Goal: Task Accomplishment & Management: Manage account settings

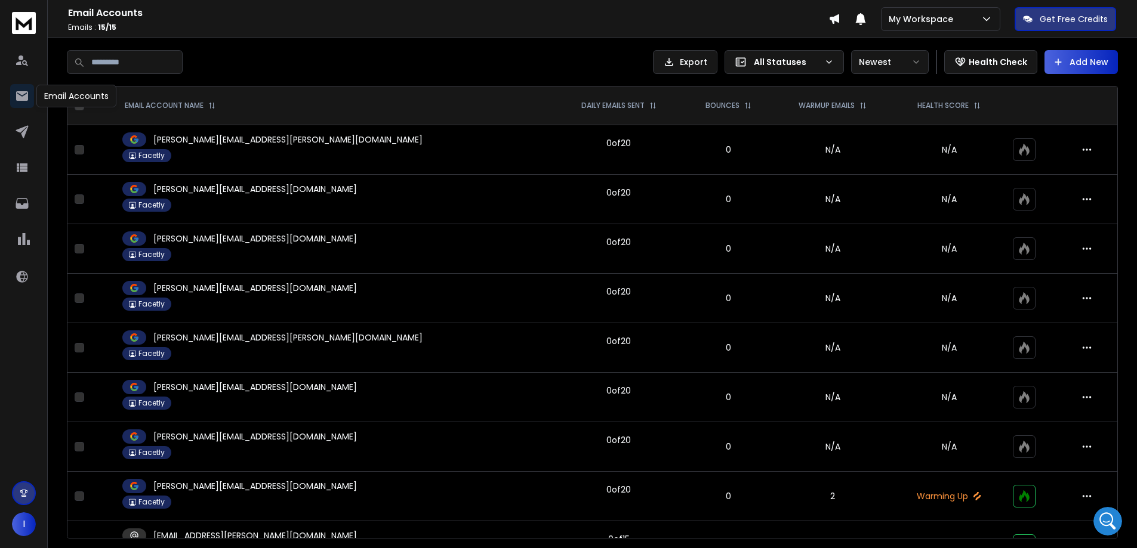
scroll to position [1587, 0]
click at [26, 132] on icon at bounding box center [22, 132] width 14 height 14
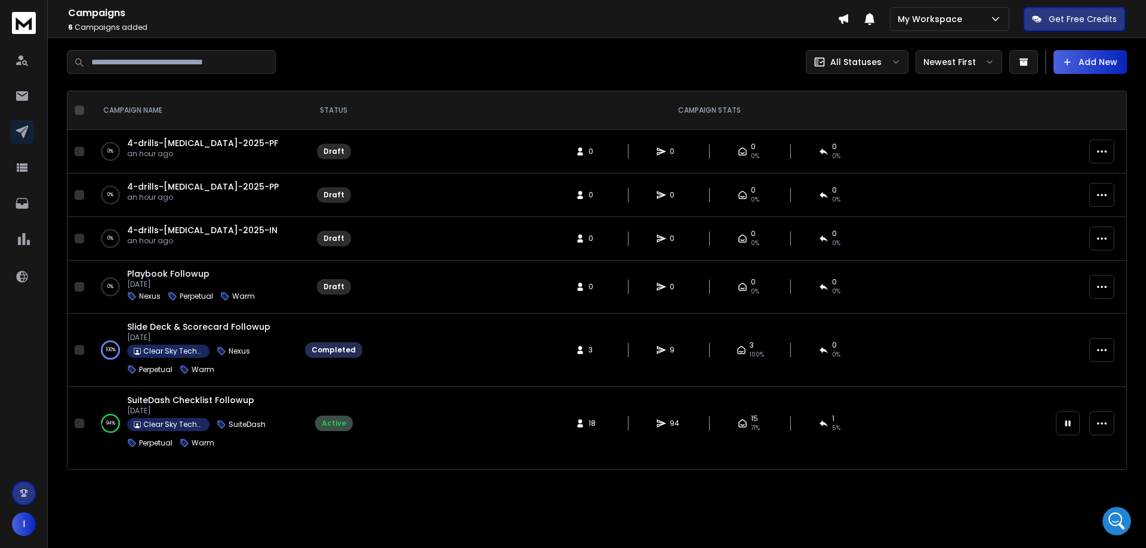
drag, startPoint x: 425, startPoint y: 53, endPoint x: 346, endPoint y: 62, distance: 79.9
click at [425, 53] on div at bounding box center [332, 62] width 530 height 24
click at [79, 238] on button "button" at bounding box center [80, 239] width 10 height 10
click at [82, 194] on button "button" at bounding box center [80, 195] width 10 height 10
click at [79, 152] on button "button" at bounding box center [80, 152] width 10 height 10
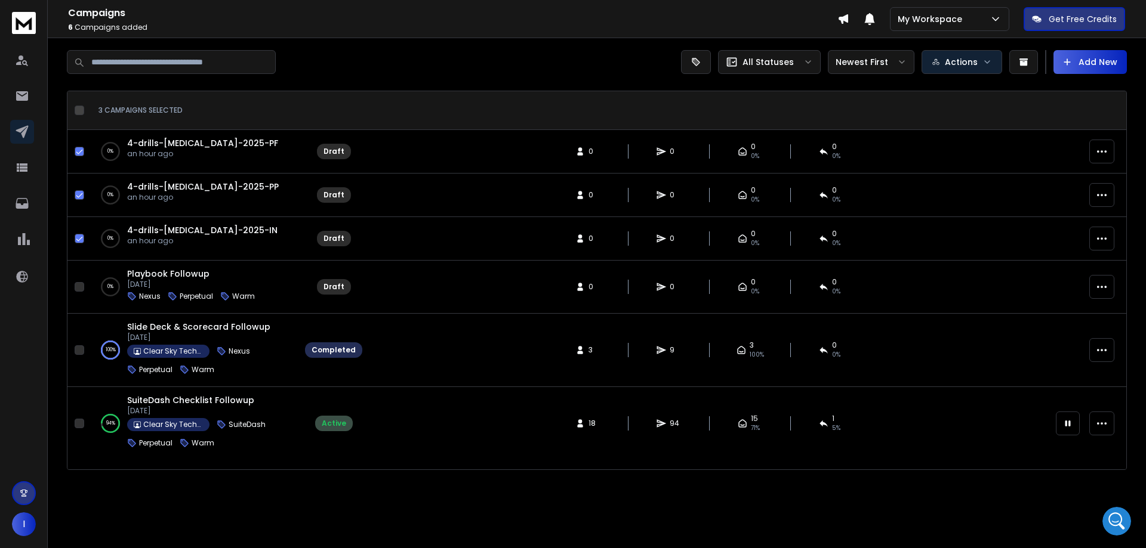
click at [978, 63] on button "Actions" at bounding box center [961, 62] width 81 height 24
click at [955, 142] on p "Delete" at bounding box center [962, 146] width 27 height 12
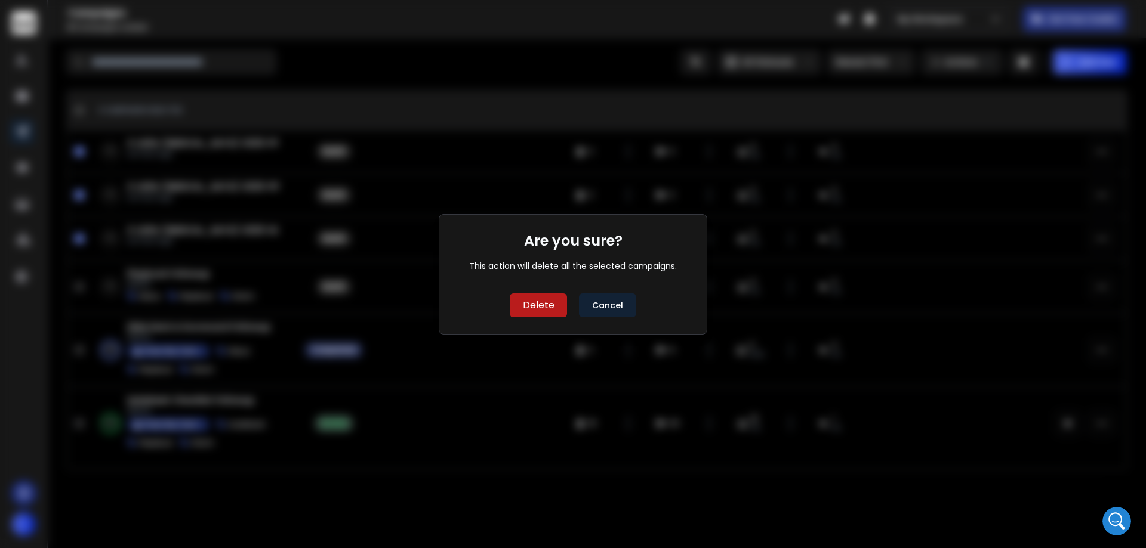
click at [530, 310] on p "delete" at bounding box center [539, 305] width 32 height 14
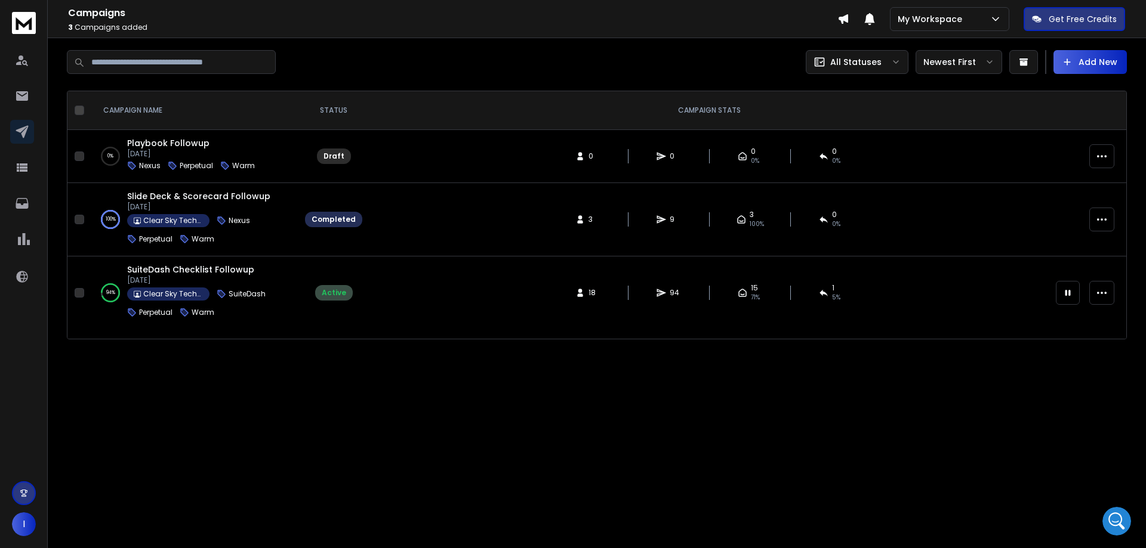
click at [124, 416] on div "Your warmest leads are on your site – Turn visits into conversations Reach Out …" at bounding box center [573, 274] width 1146 height 548
click at [153, 411] on div "Get only verified leads with our AI-powered Lead Finder, starting at $22/mo Try…" at bounding box center [573, 274] width 1146 height 548
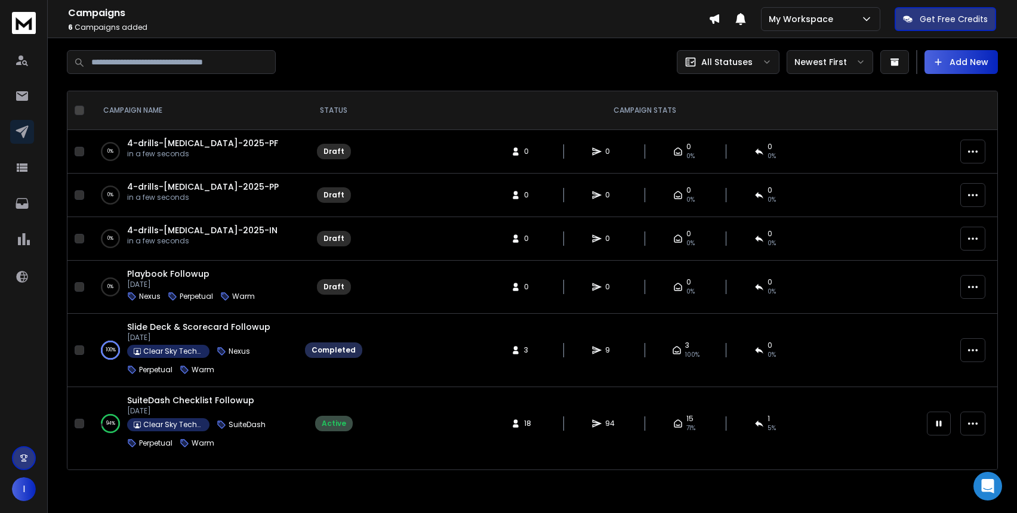
drag, startPoint x: 396, startPoint y: 72, endPoint x: 380, endPoint y: 59, distance: 20.3
click at [396, 72] on div at bounding box center [299, 62] width 465 height 24
click at [410, 495] on div "Your warmest leads are on your site – Turn visits into conversations Reach Out …" at bounding box center [508, 256] width 1017 height 513
click at [181, 491] on div "Your warmest leads are on your site – Turn visits into conversations Reach Out …" at bounding box center [508, 256] width 1017 height 513
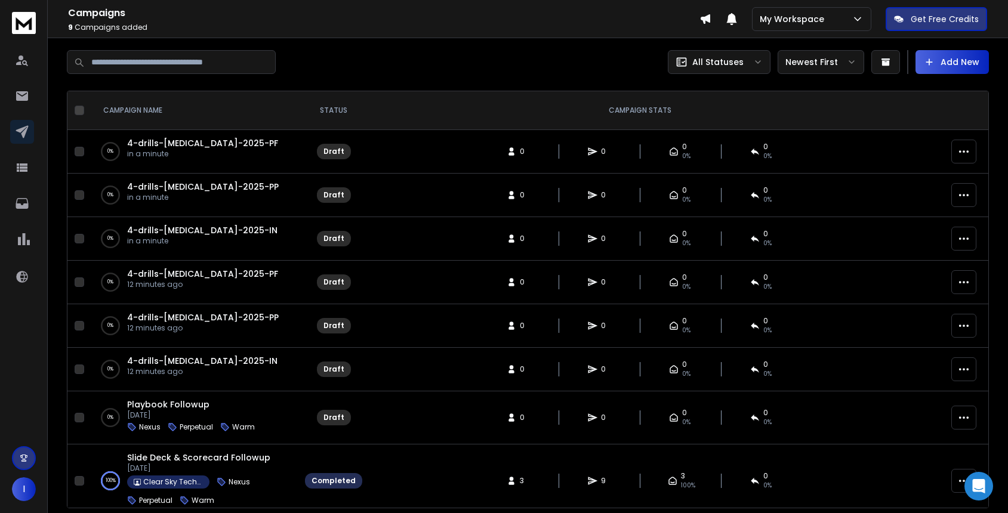
click at [73, 375] on td at bounding box center [77, 370] width 21 height 44
click at [78, 369] on button "button" at bounding box center [80, 370] width 10 height 10
type button "on"
click at [78, 151] on button "button" at bounding box center [80, 152] width 10 height 10
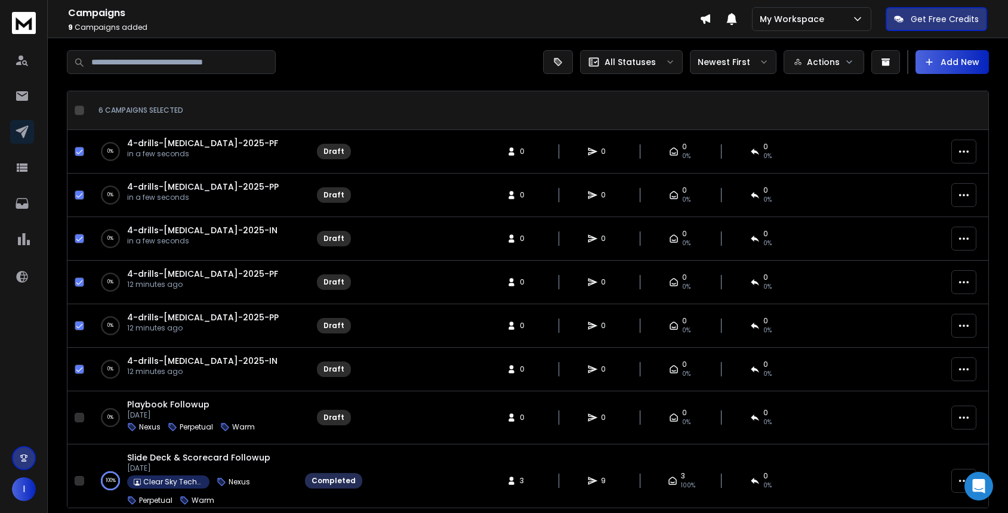
type button "on"
click at [829, 61] on button "Actions" at bounding box center [823, 62] width 81 height 24
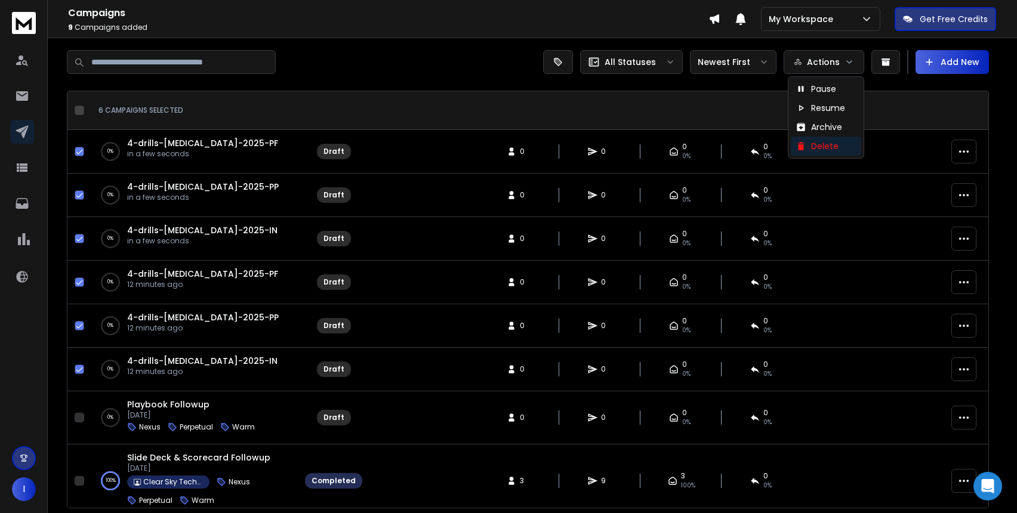
click at [811, 142] on p "Delete" at bounding box center [824, 146] width 27 height 12
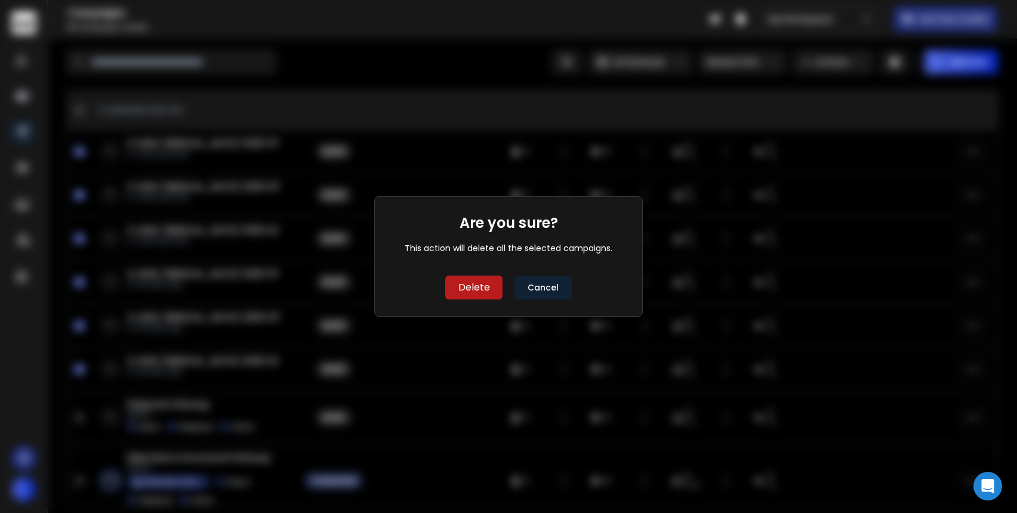
click at [474, 288] on p "delete" at bounding box center [474, 287] width 32 height 14
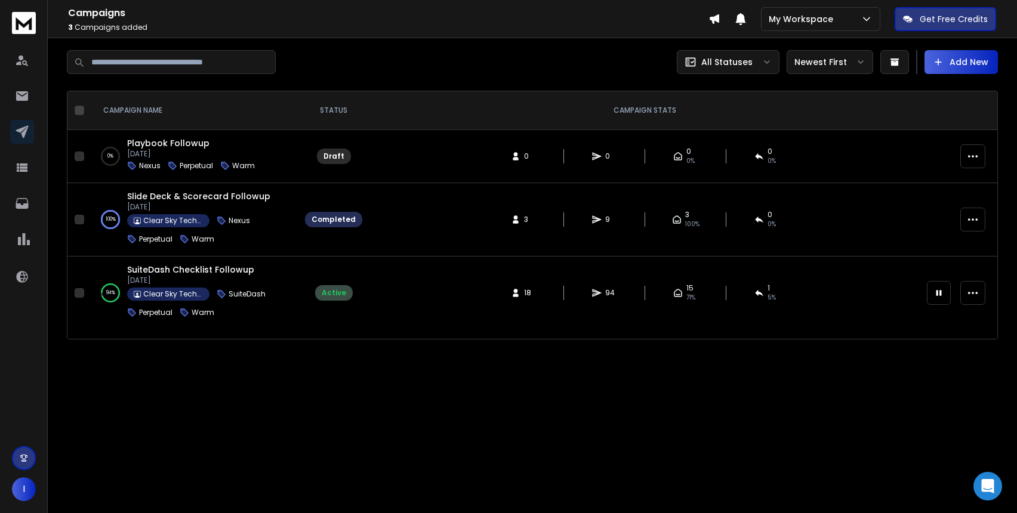
click at [209, 407] on div "Get only verified leads with our AI-powered Lead Finder, starting at $22/mo Try…" at bounding box center [508, 256] width 1017 height 513
drag, startPoint x: 230, startPoint y: 433, endPoint x: 127, endPoint y: 121, distance: 328.5
click at [230, 433] on div "Get only verified leads with our AI-powered Lead Finder, starting at $22/mo Try…" at bounding box center [508, 256] width 1017 height 513
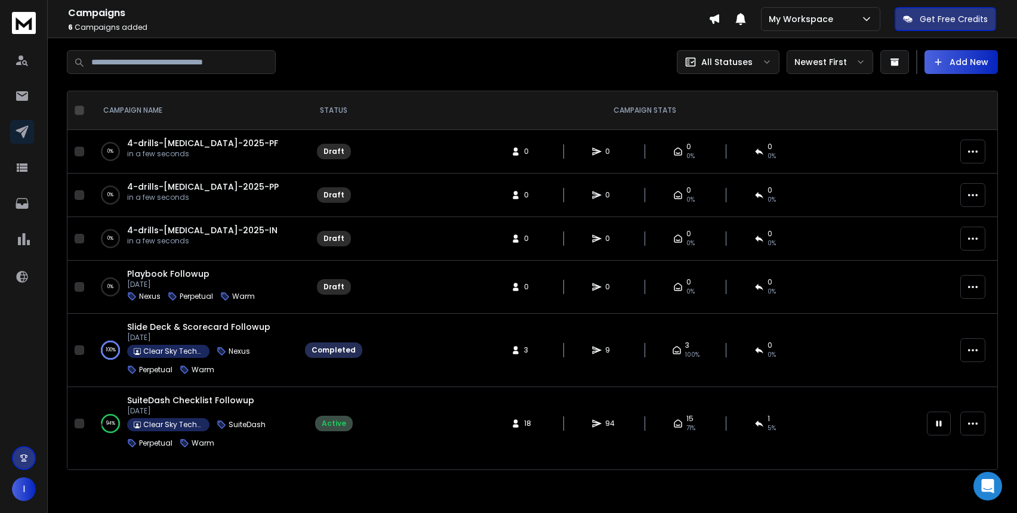
click at [164, 136] on td "0 % 4-drills-[MEDICAL_DATA]-2025-PF in a few seconds" at bounding box center [193, 152] width 209 height 44
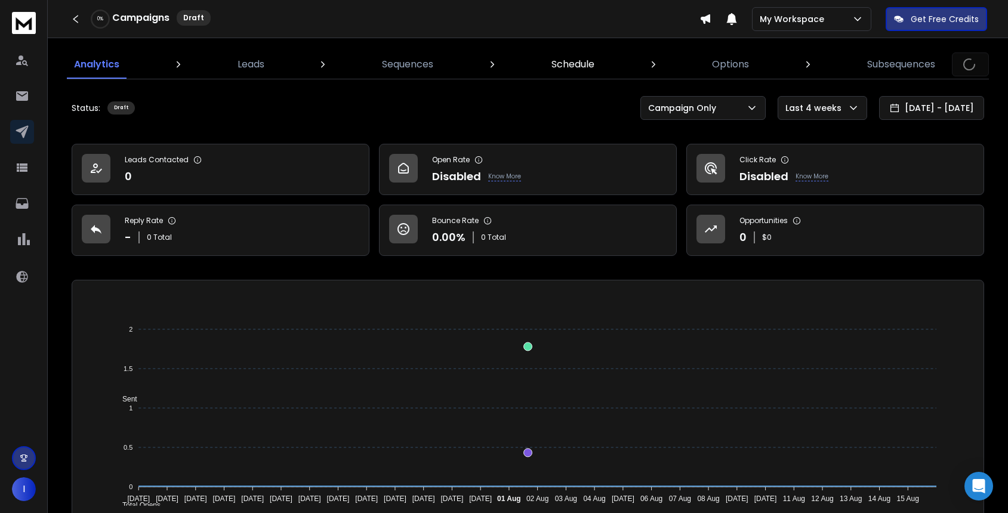
click at [583, 66] on p "Schedule" at bounding box center [572, 64] width 43 height 14
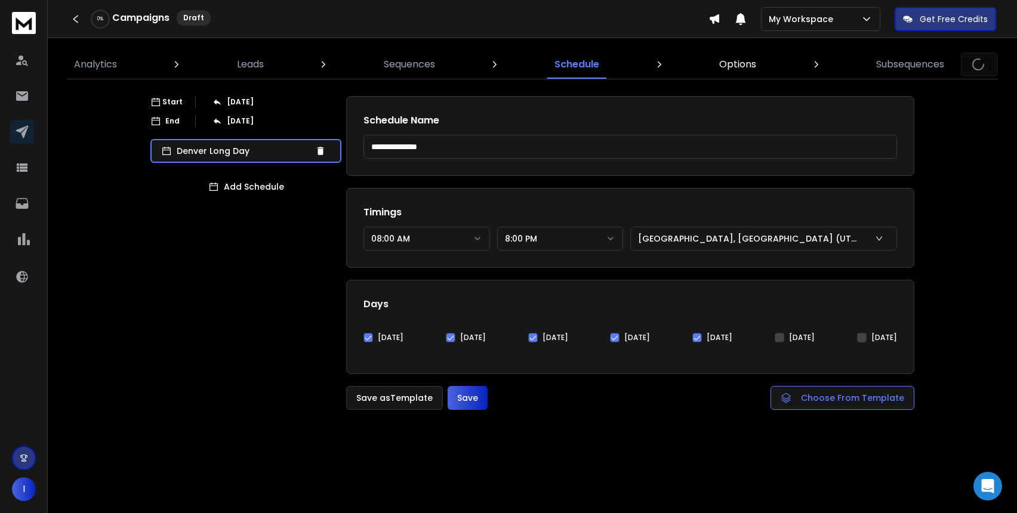
click at [739, 62] on p "Options" at bounding box center [737, 64] width 37 height 14
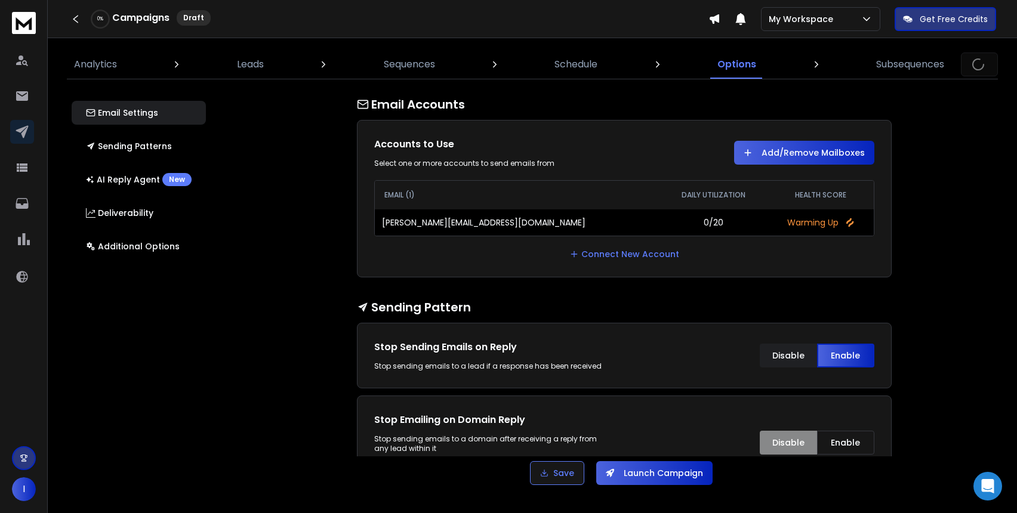
click at [208, 365] on div "Email Settings Sending Patterns AI Reply Agent New Deliverability Additional Op…" at bounding box center [555, 276] width 966 height 360
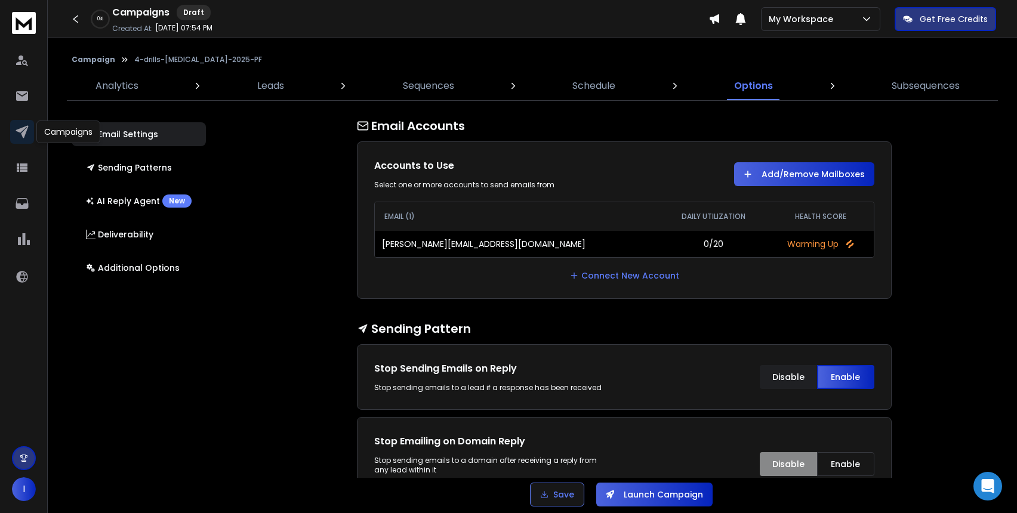
click at [20, 127] on icon at bounding box center [22, 132] width 14 height 14
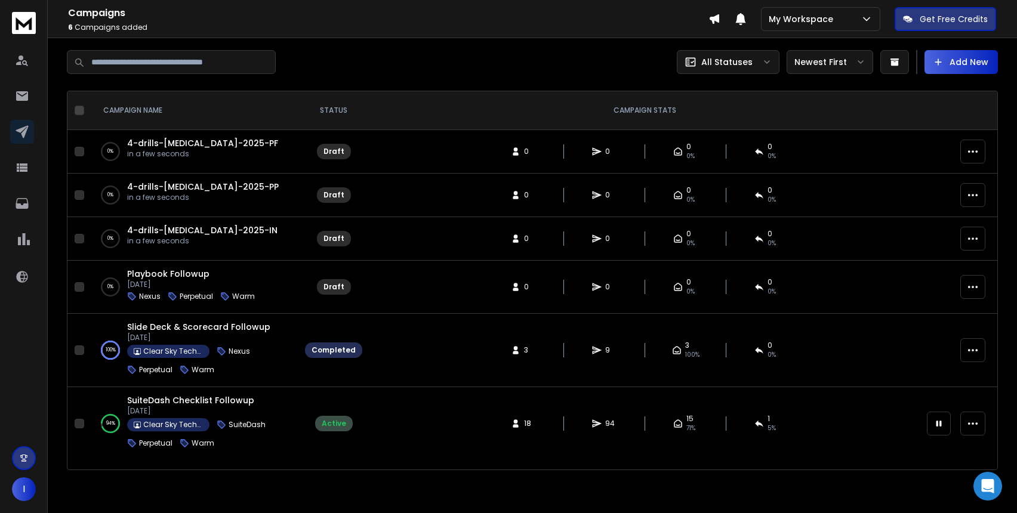
click at [79, 150] on button "button" at bounding box center [80, 152] width 10 height 10
click at [78, 196] on button "button" at bounding box center [80, 195] width 10 height 10
click at [80, 239] on button "button" at bounding box center [80, 239] width 10 height 10
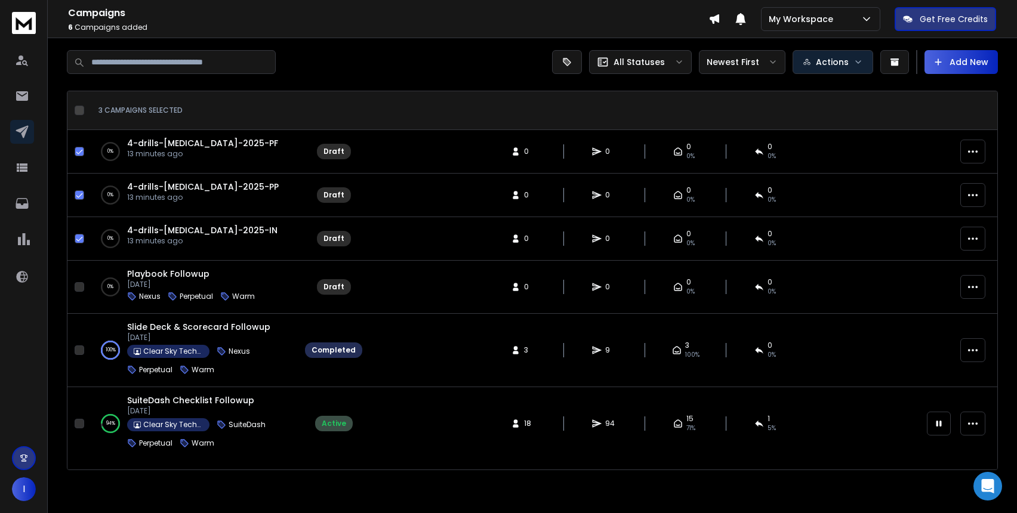
click at [843, 66] on button "Actions" at bounding box center [832, 62] width 81 height 24
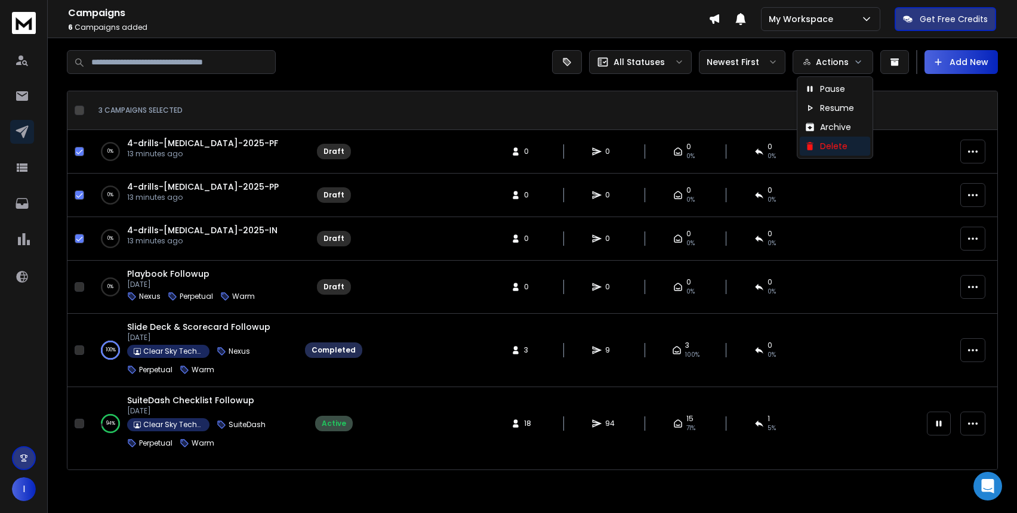
click at [826, 150] on p "Delete" at bounding box center [833, 146] width 27 height 12
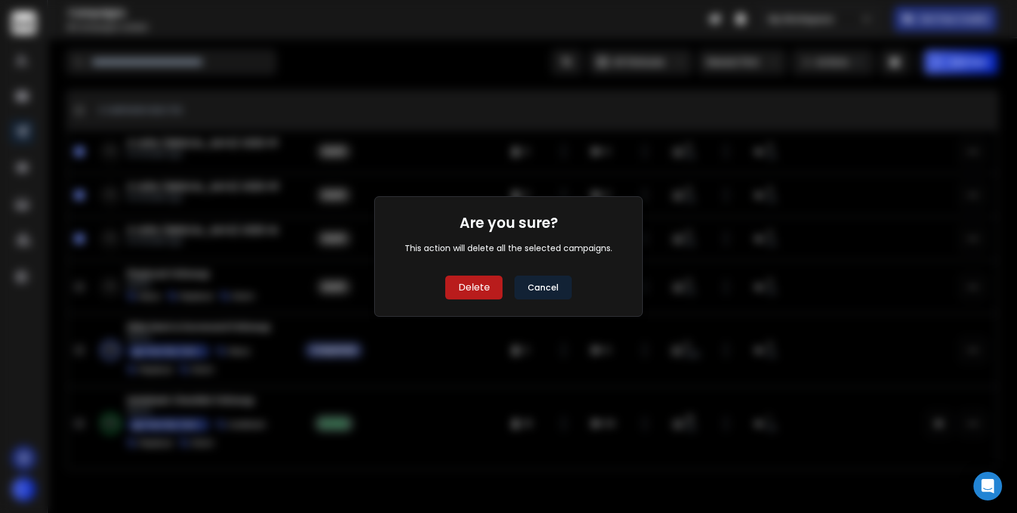
click at [465, 289] on p "delete" at bounding box center [474, 287] width 32 height 14
